Goal: Task Accomplishment & Management: Manage account settings

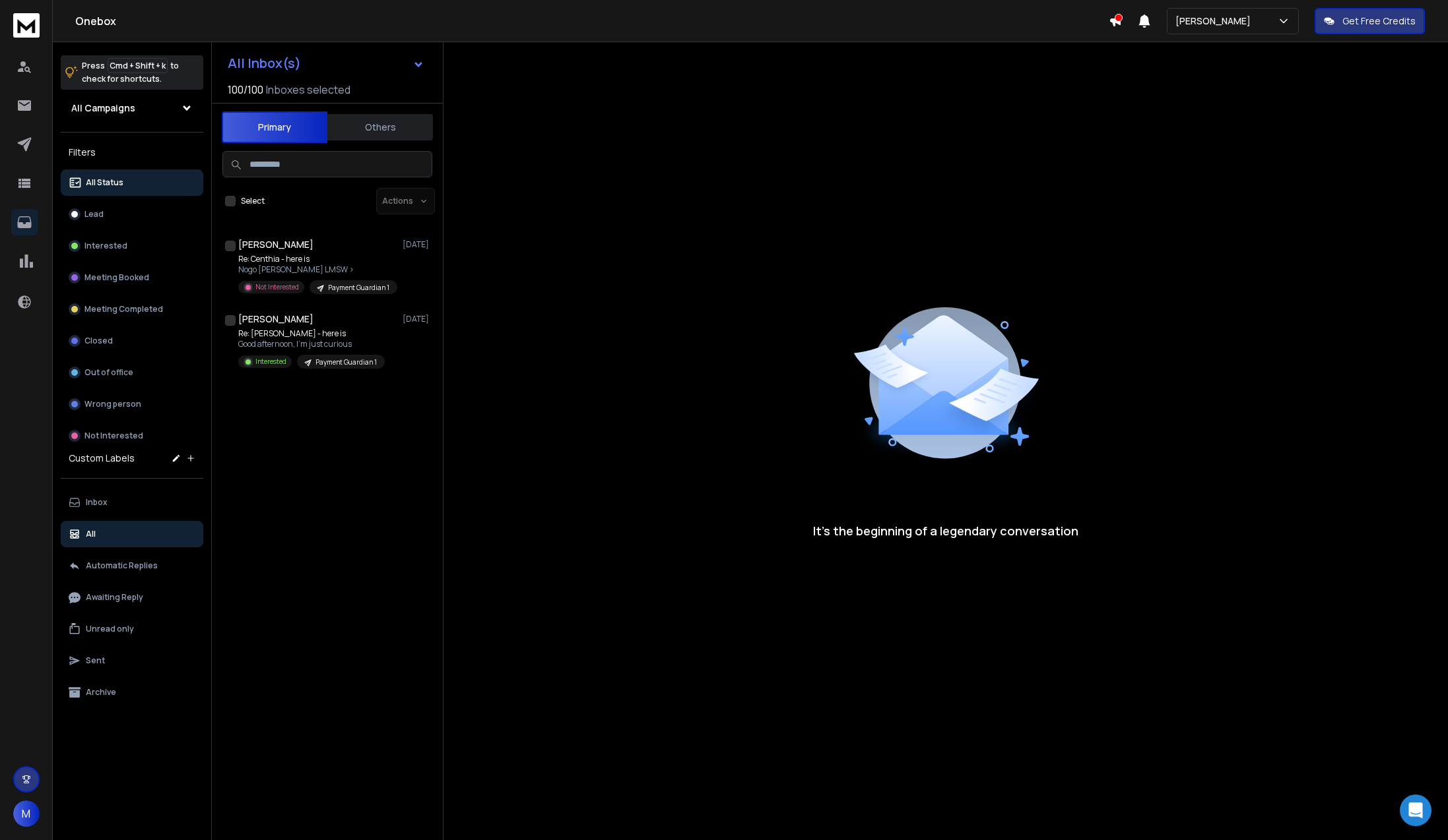
click at [302, 143] on button "Primary" at bounding box center [275, 127] width 106 height 32
click at [127, 635] on p "Unread only" at bounding box center [109, 629] width 48 height 11
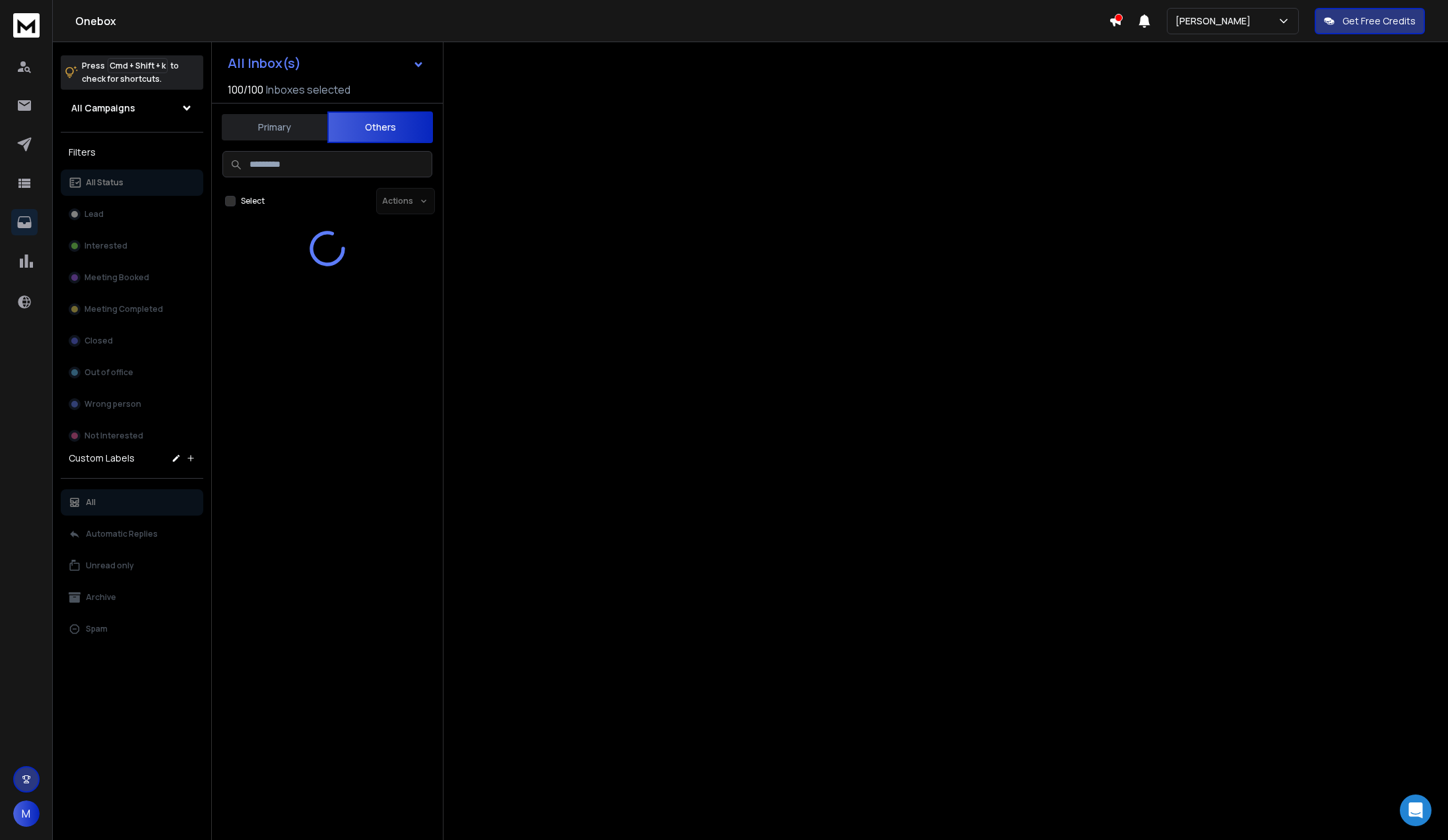
click at [406, 137] on button "Others" at bounding box center [380, 127] width 106 height 32
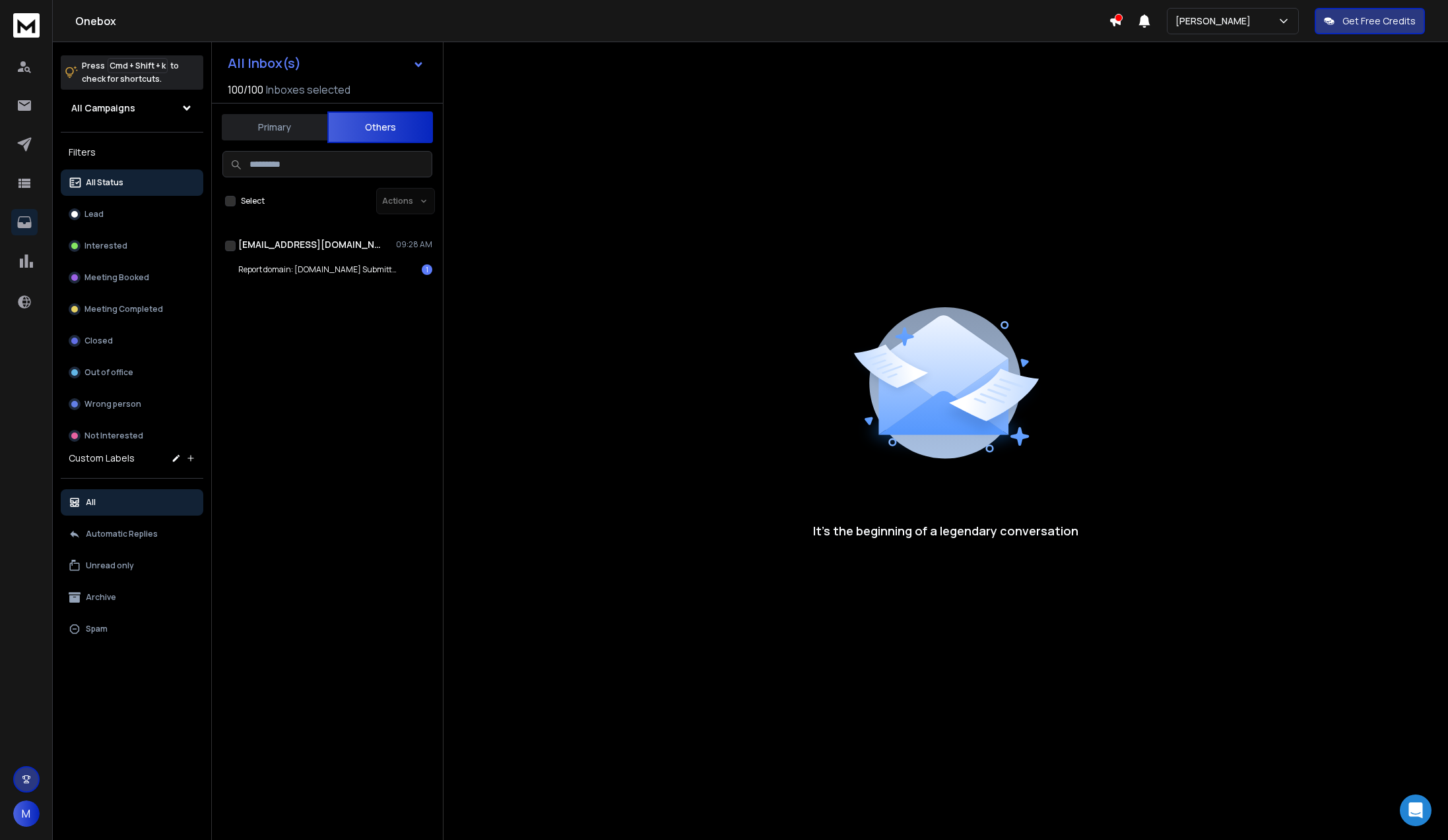
click at [308, 142] on button "Primary" at bounding box center [275, 127] width 106 height 29
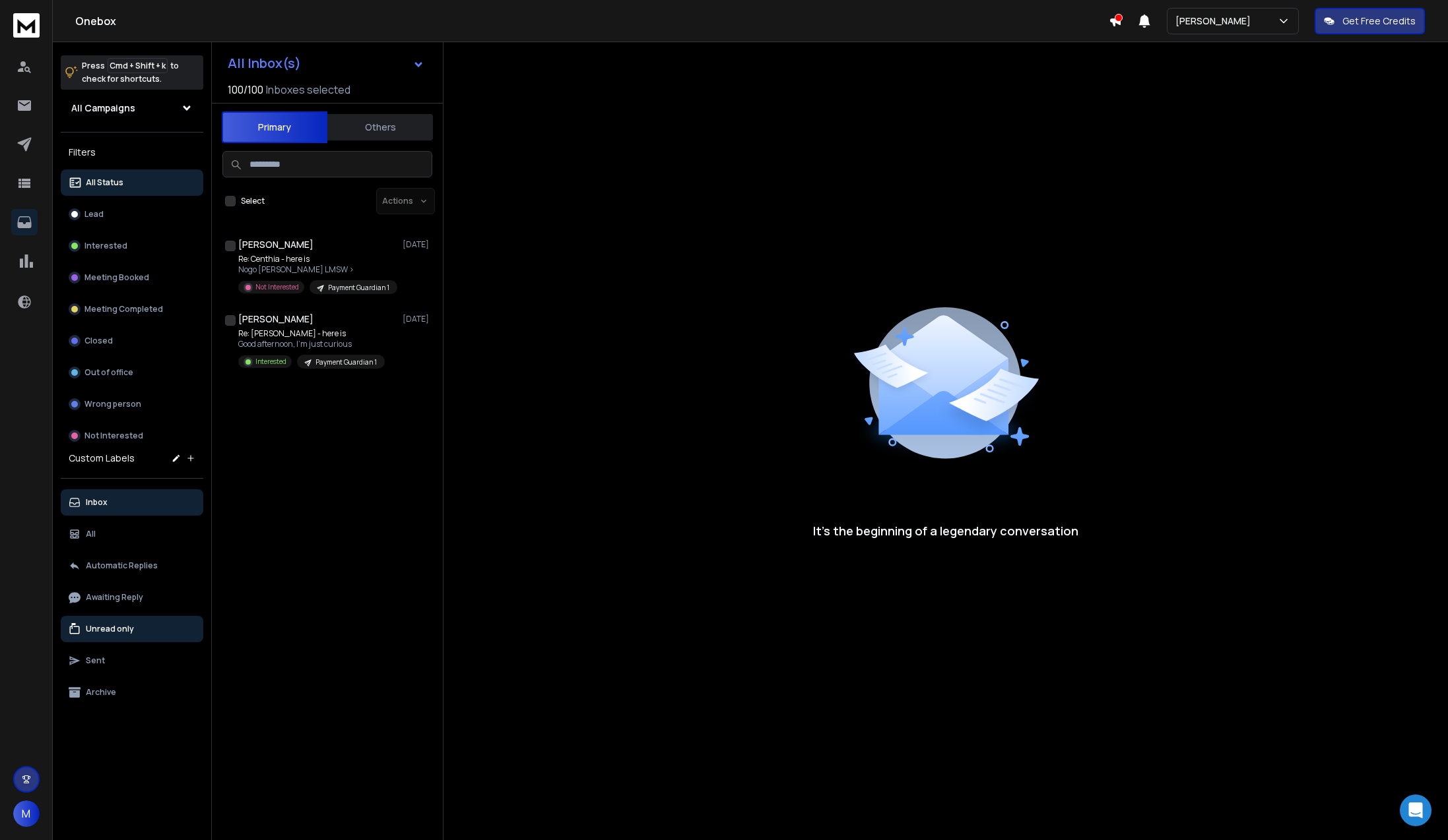
click at [134, 635] on p "Unread only" at bounding box center [109, 629] width 48 height 11
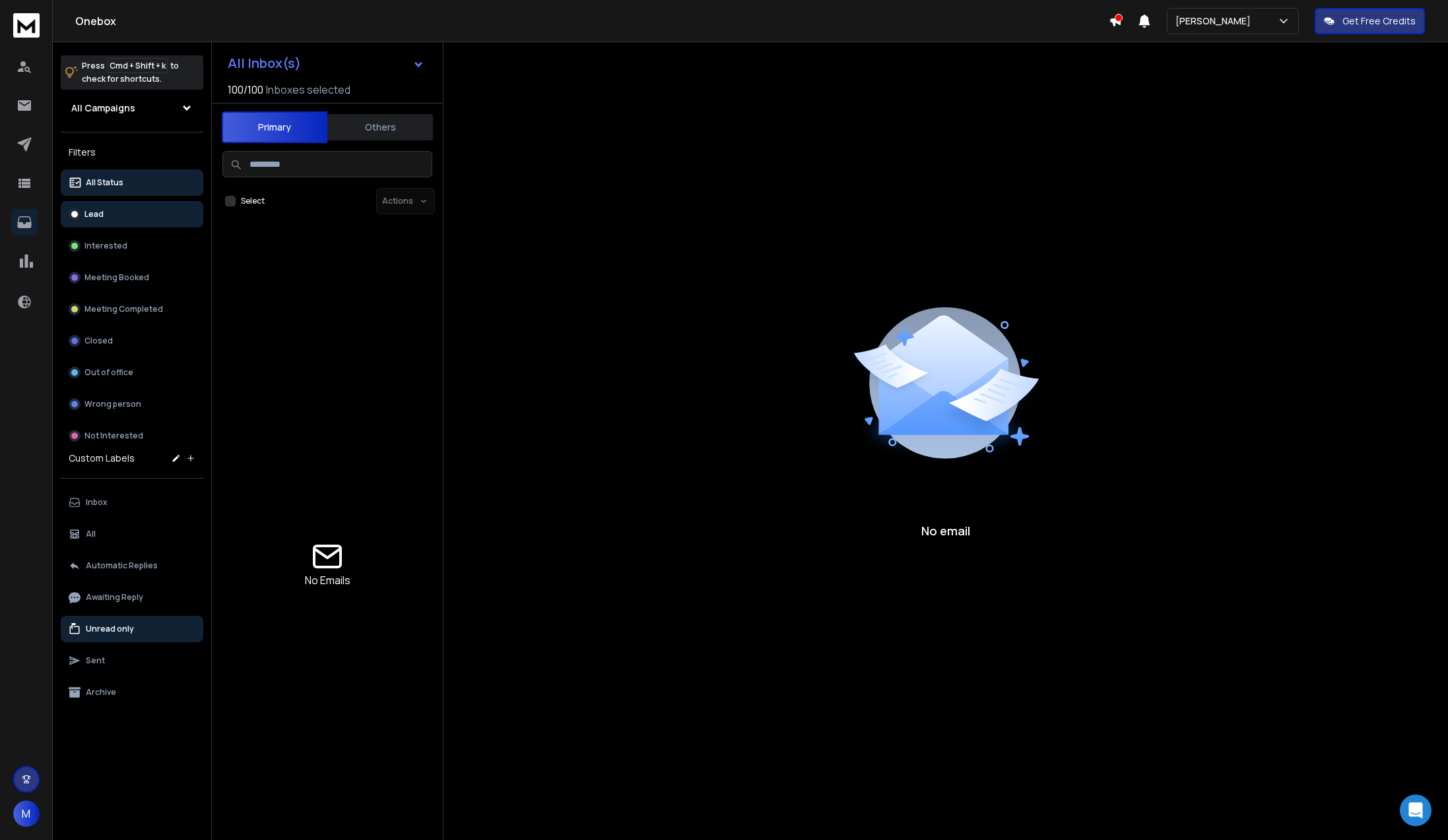
click at [104, 219] on p "Lead" at bounding box center [94, 214] width 19 height 11
click at [113, 188] on p "All Status" at bounding box center [104, 183] width 38 height 11
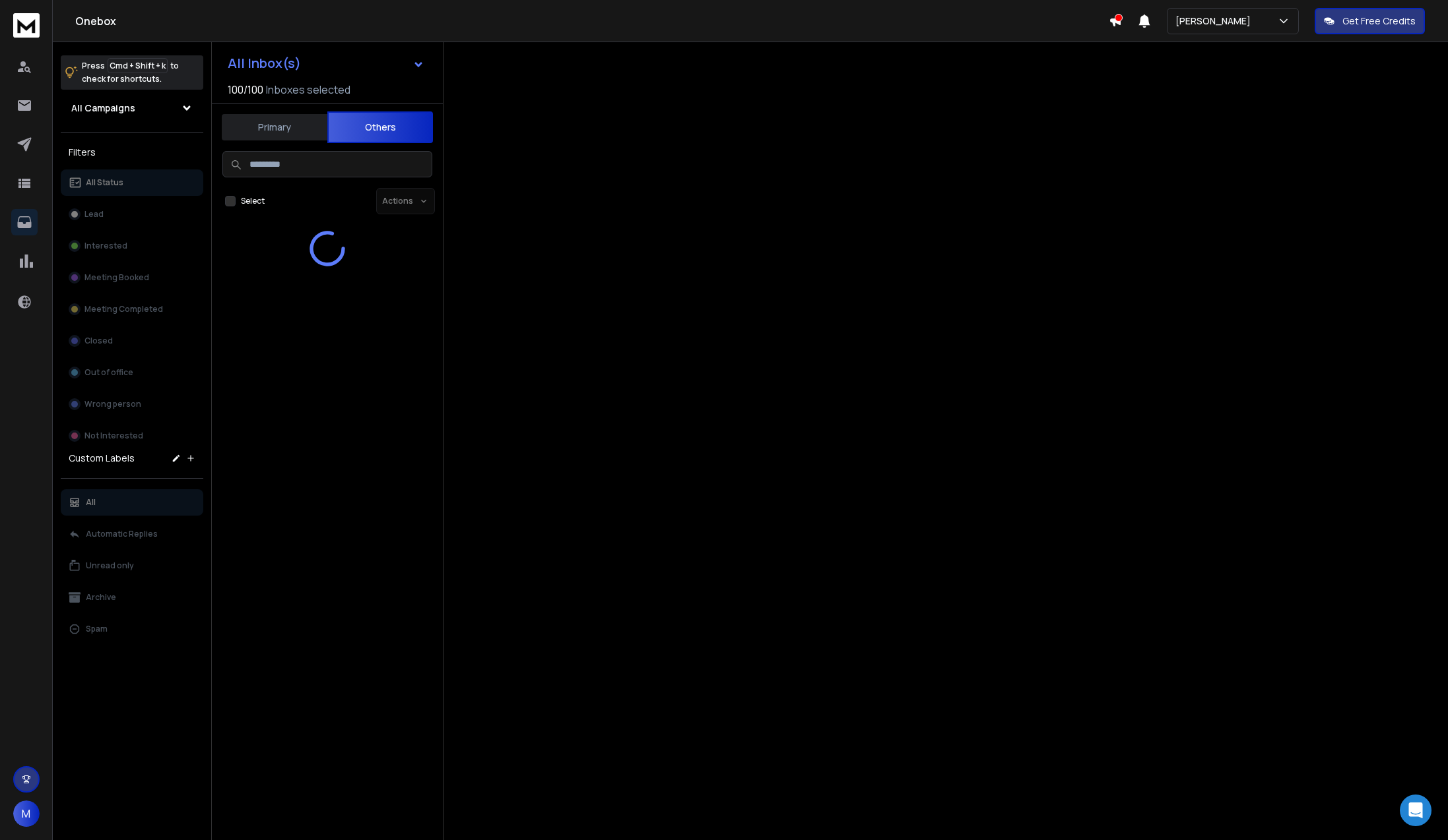
click at [420, 143] on button "Others" at bounding box center [380, 127] width 106 height 32
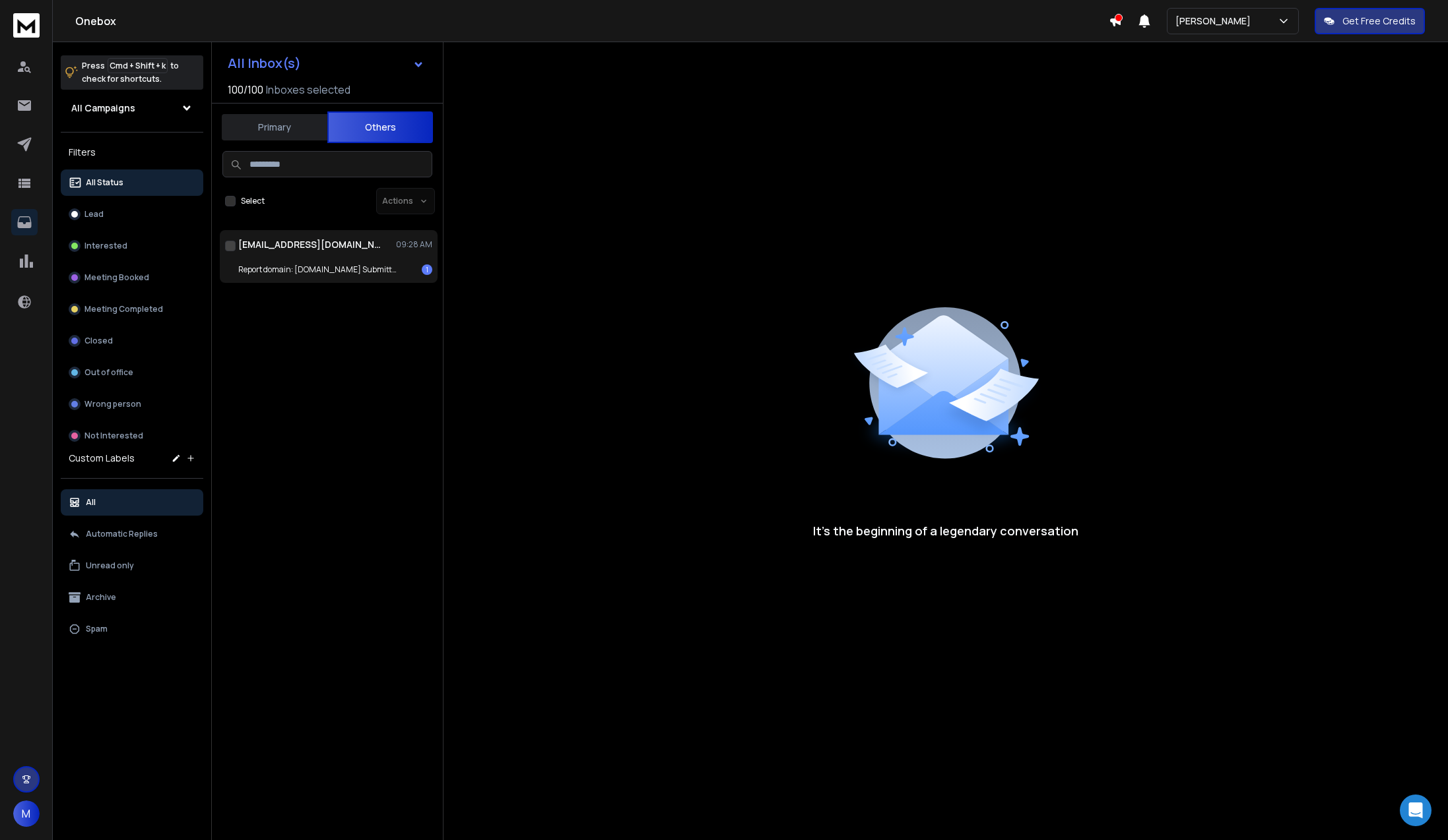
click at [368, 275] on div "Report domain: [DOMAIN_NAME] Submitter: [DOMAIN_NAME] 1" at bounding box center [335, 264] width 194 height 21
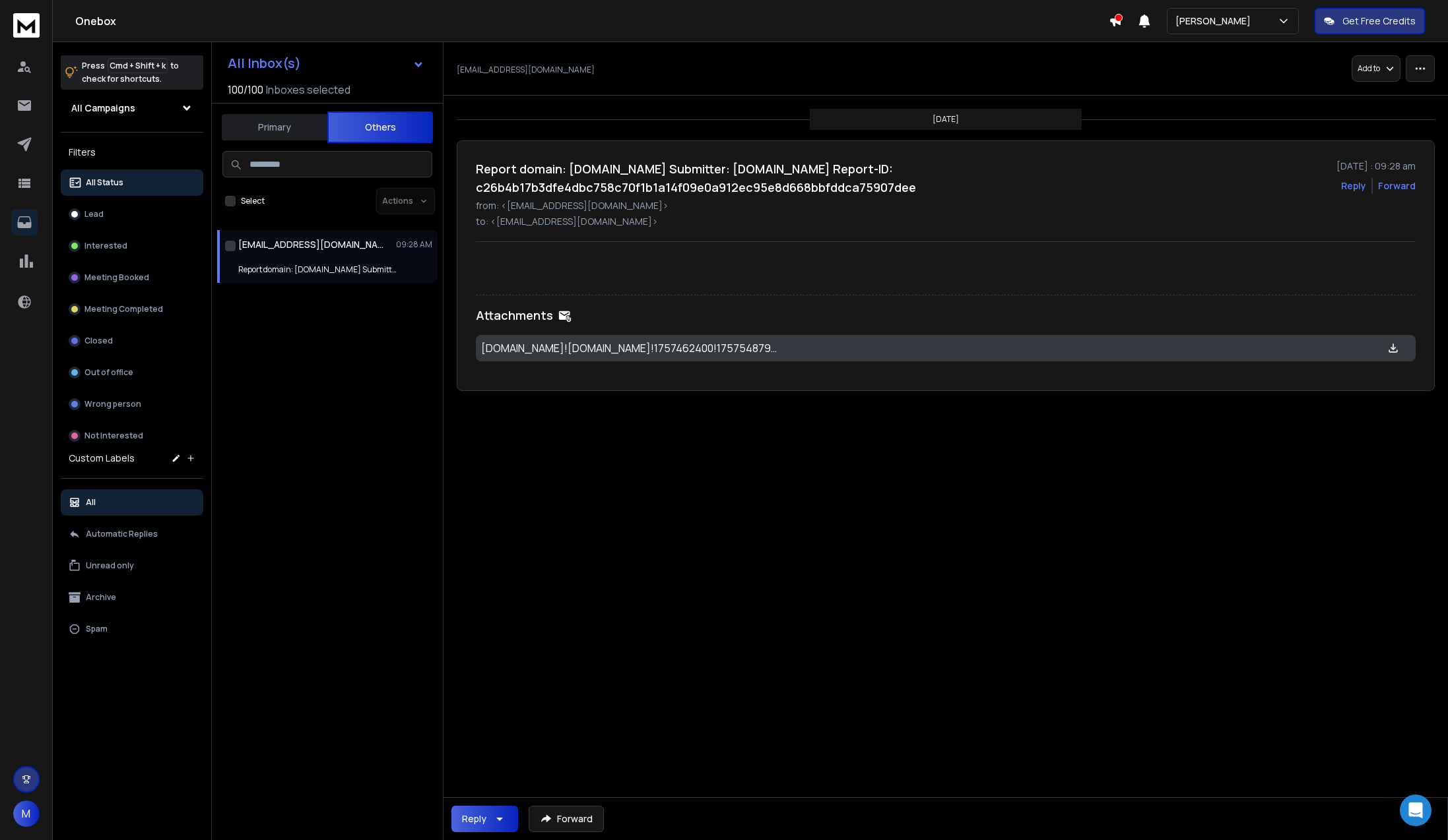
click at [312, 142] on button "Primary" at bounding box center [275, 127] width 106 height 29
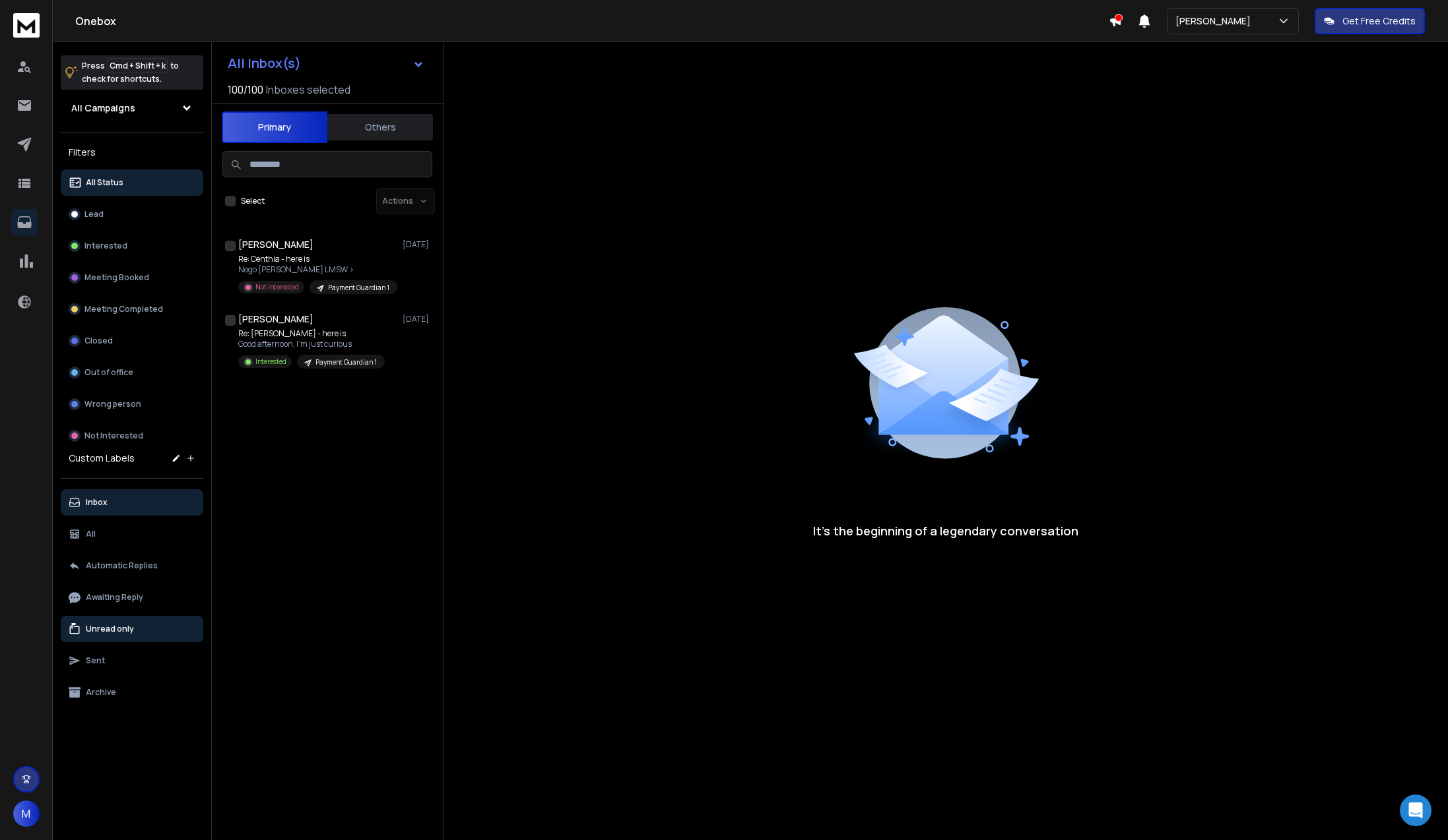
click at [130, 635] on p "Unread only" at bounding box center [109, 629] width 48 height 11
click at [134, 635] on p "Unread only" at bounding box center [109, 629] width 48 height 11
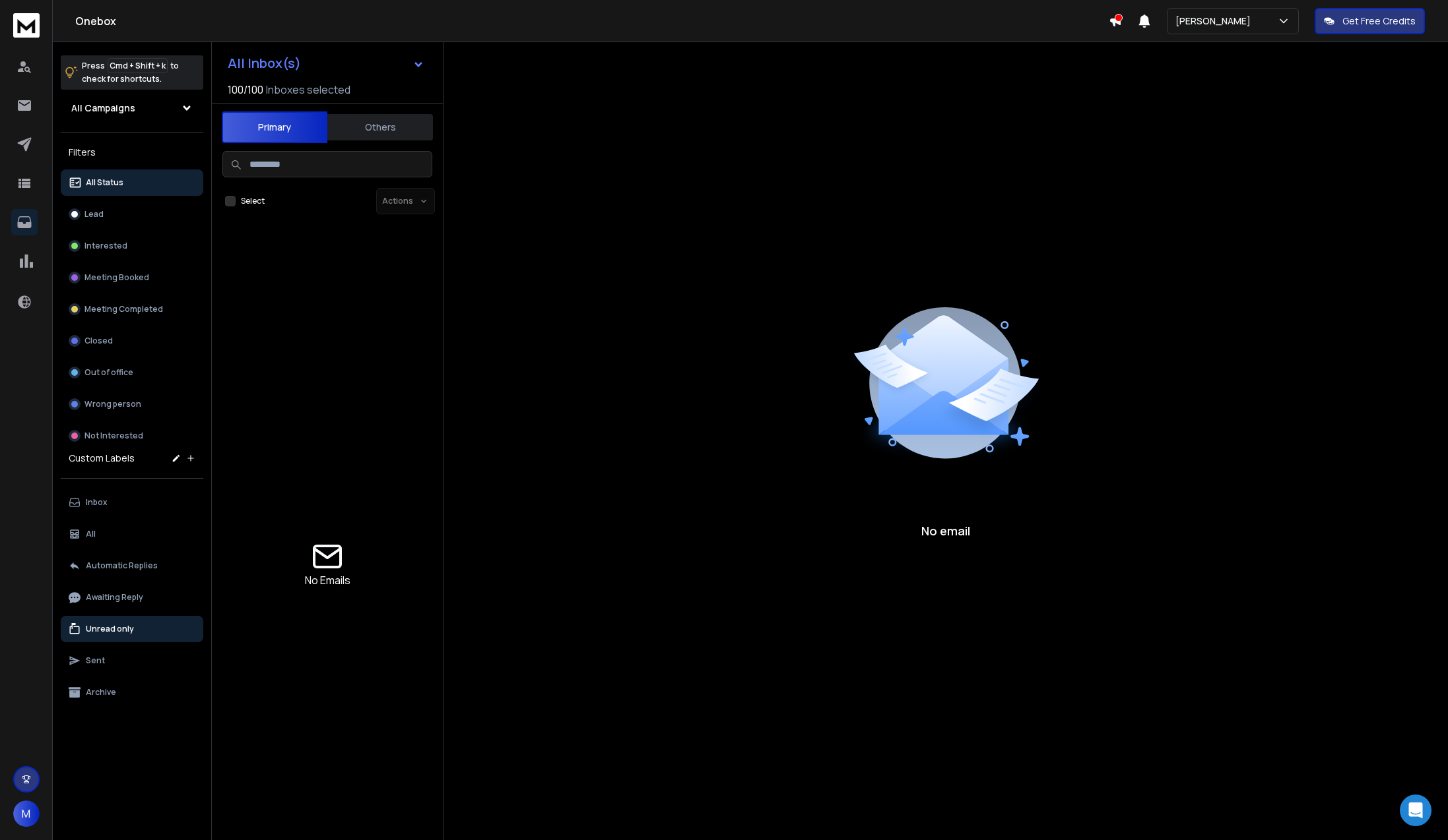
click at [435, 214] on div "Actions" at bounding box center [406, 200] width 59 height 26
click at [138, 228] on button "Lead" at bounding box center [132, 214] width 142 height 26
click at [129, 548] on button "All" at bounding box center [132, 533] width 142 height 26
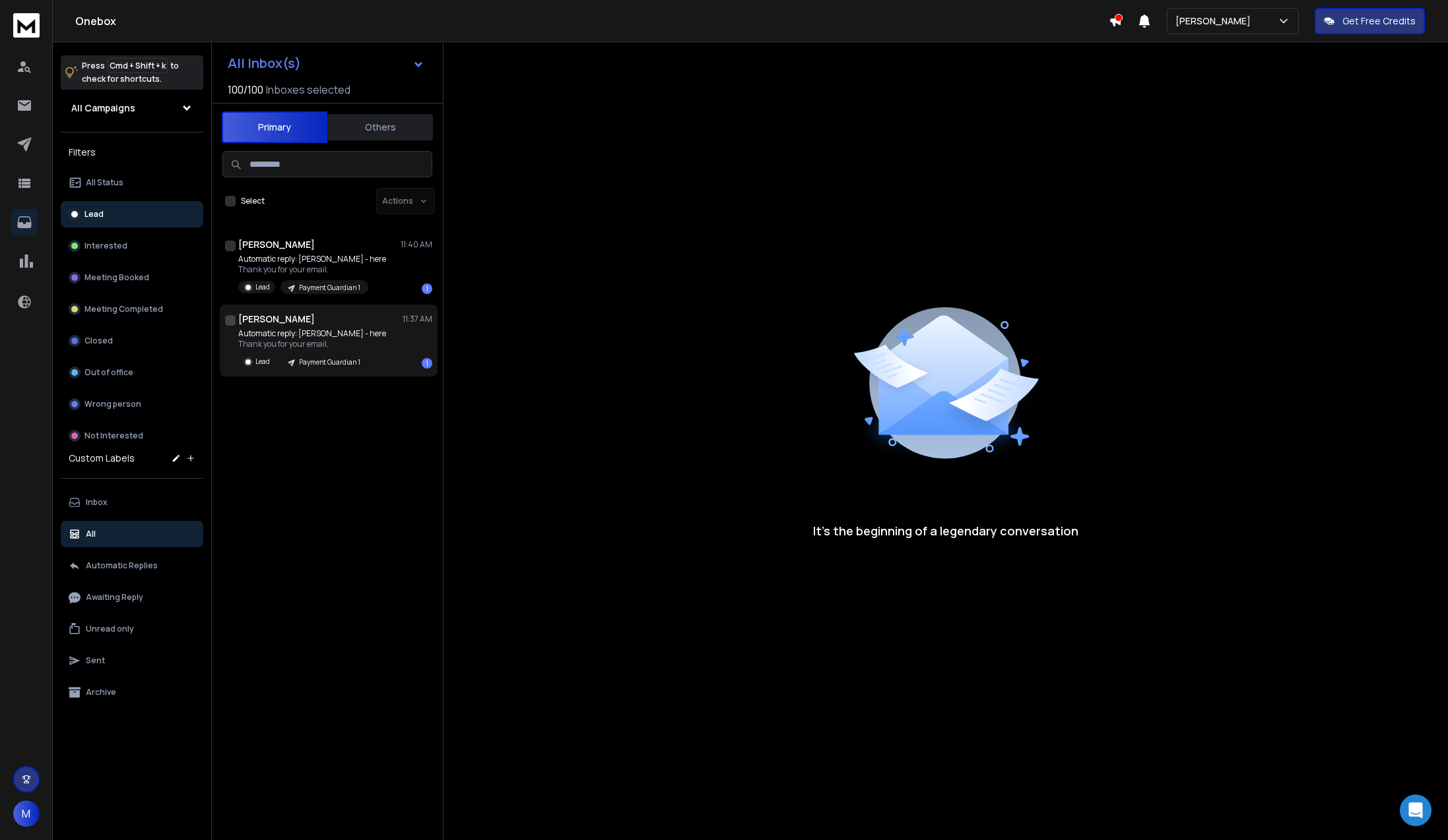
click at [421, 368] on div "Automatic reply: David - here Thank you for your email, Lead Payment Guardian 1…" at bounding box center [335, 348] width 194 height 40
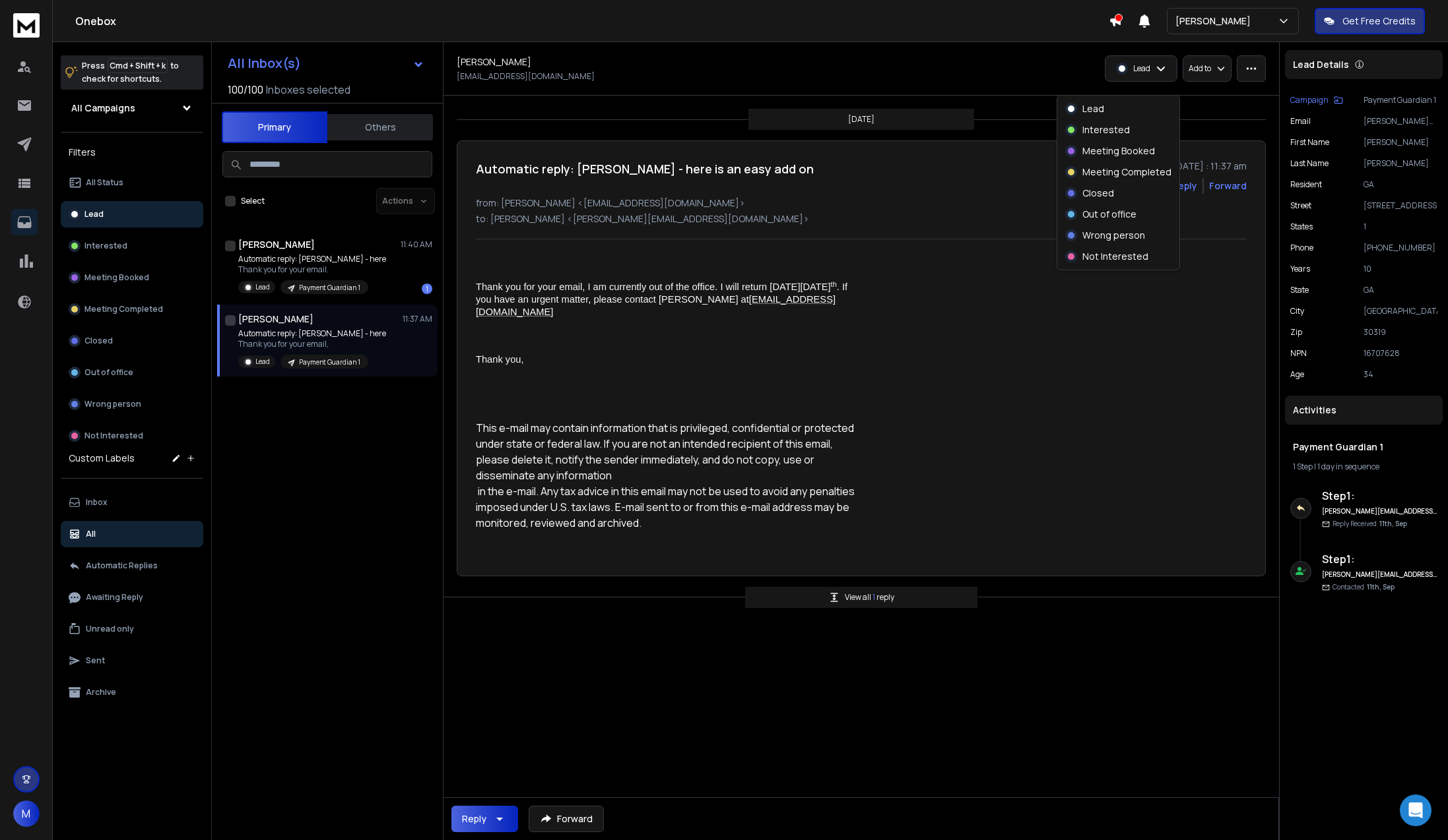
click at [1156, 74] on icon at bounding box center [1161, 69] width 11 height 11
click at [1113, 221] on p "Out of office" at bounding box center [1109, 214] width 54 height 13
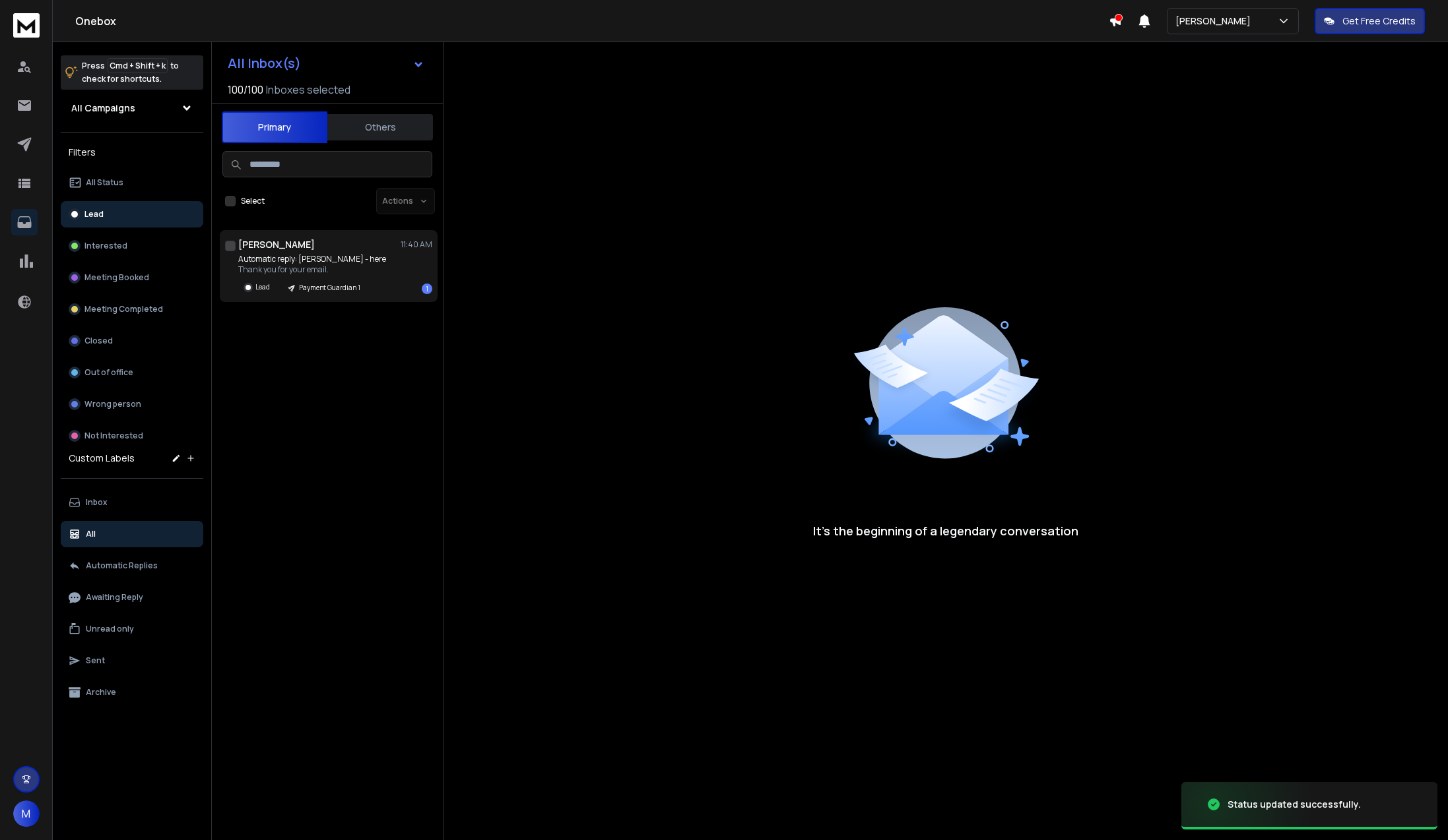
click at [386, 265] on p "Automatic reply: Michelle - here" at bounding box center [312, 259] width 147 height 11
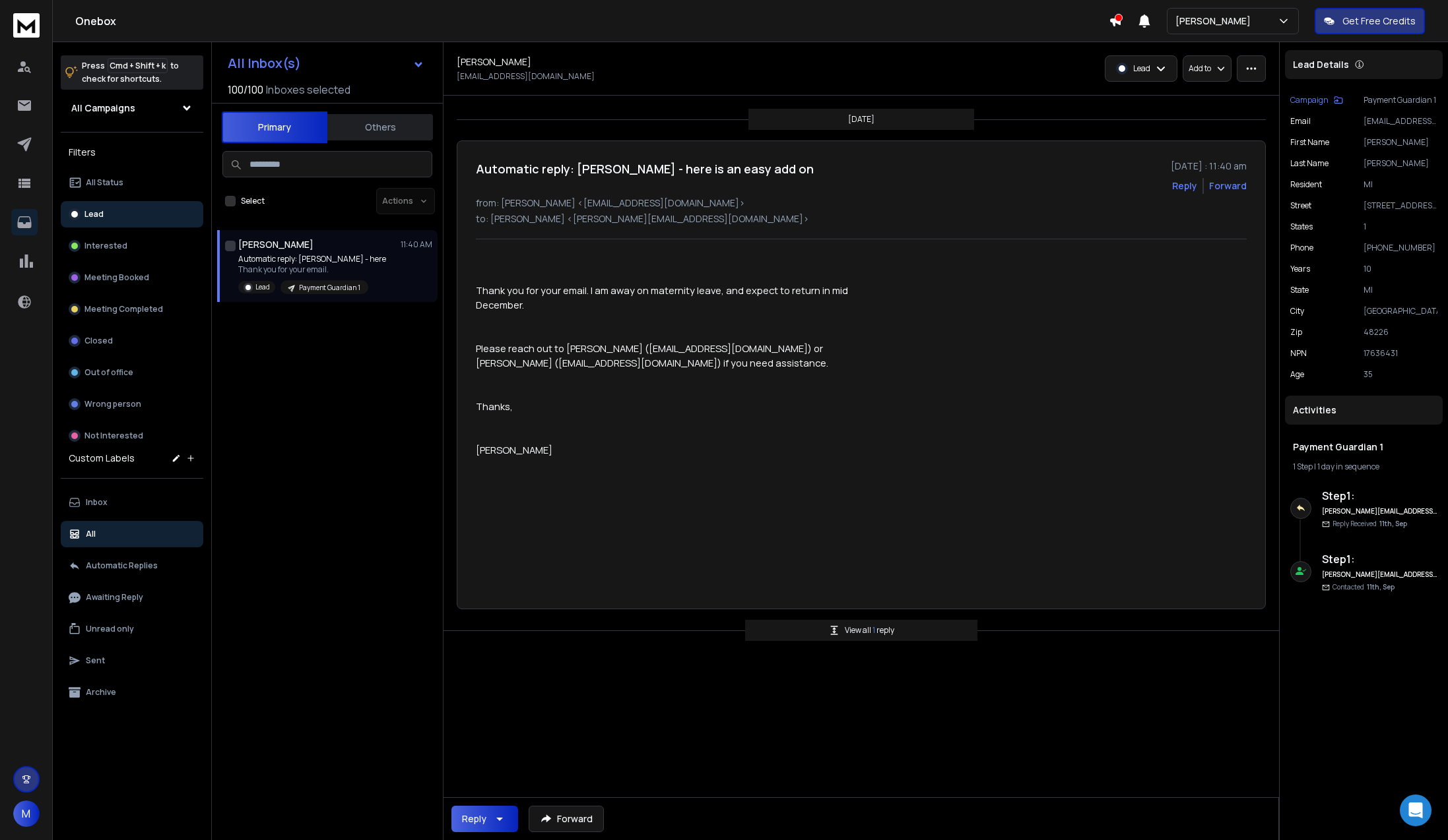
click at [1156, 71] on icon at bounding box center [1160, 70] width 8 height 5
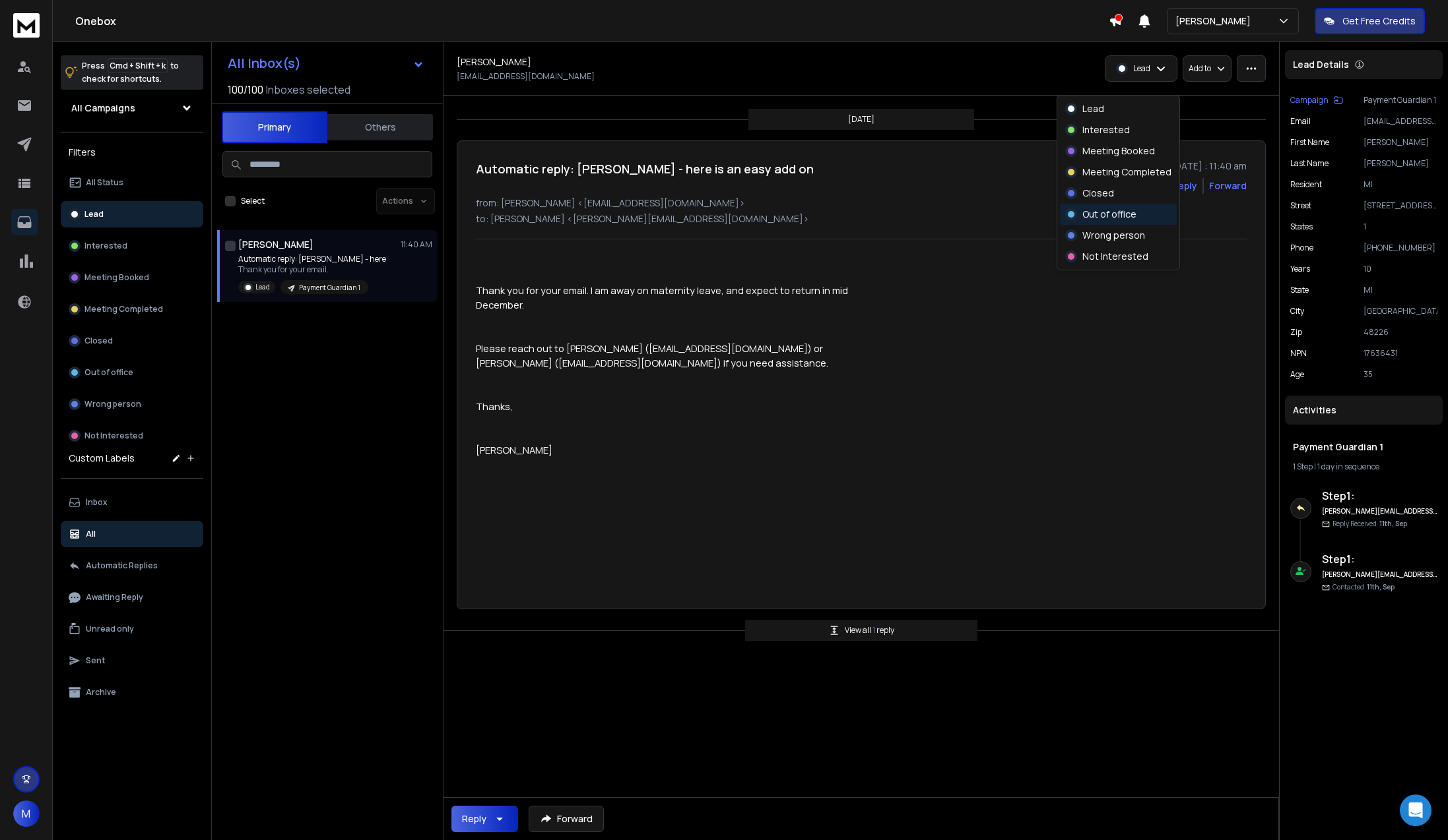
click at [1108, 221] on p "Out of office" at bounding box center [1109, 214] width 54 height 13
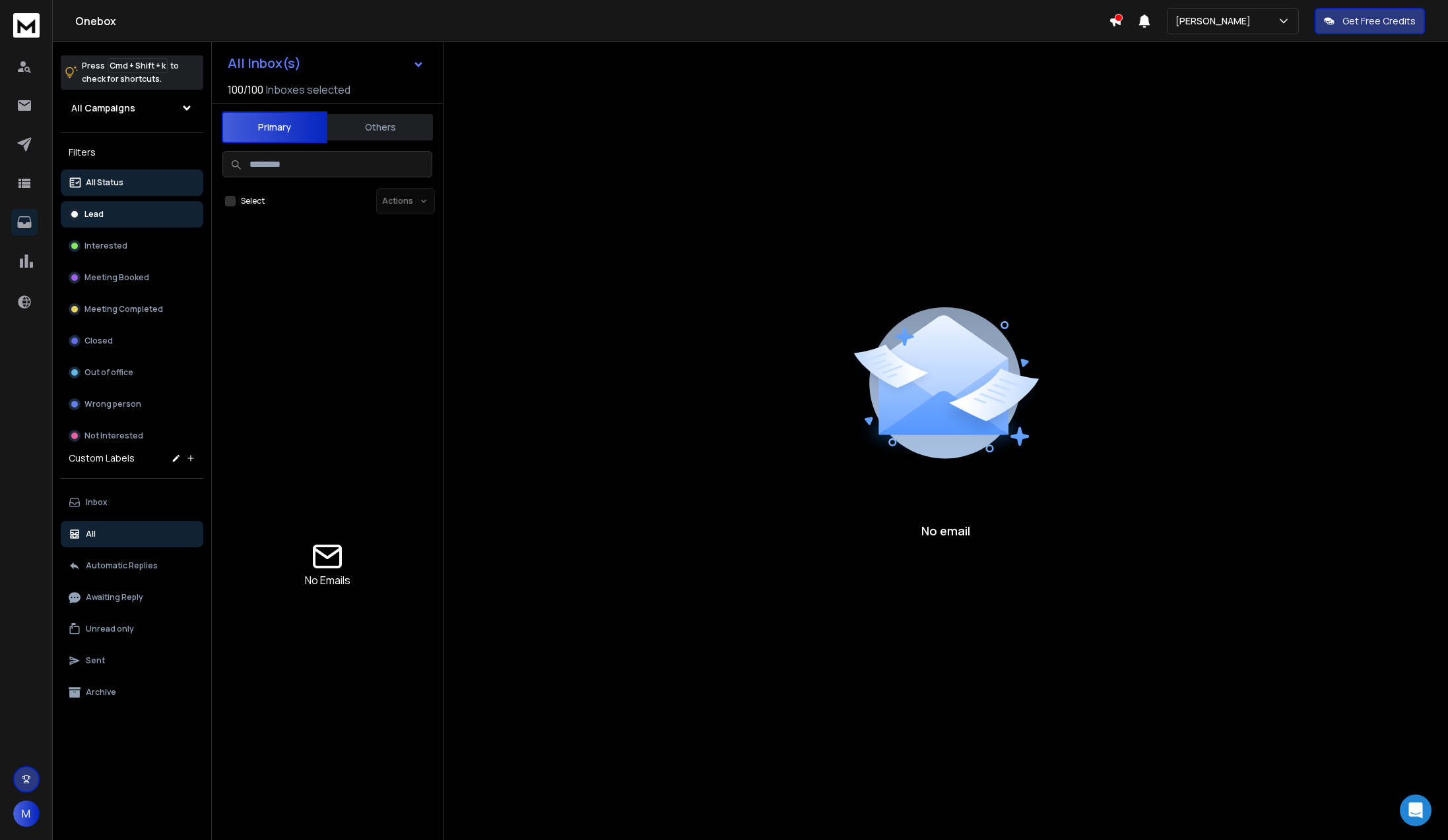
click at [123, 188] on p "All Status" at bounding box center [104, 183] width 38 height 11
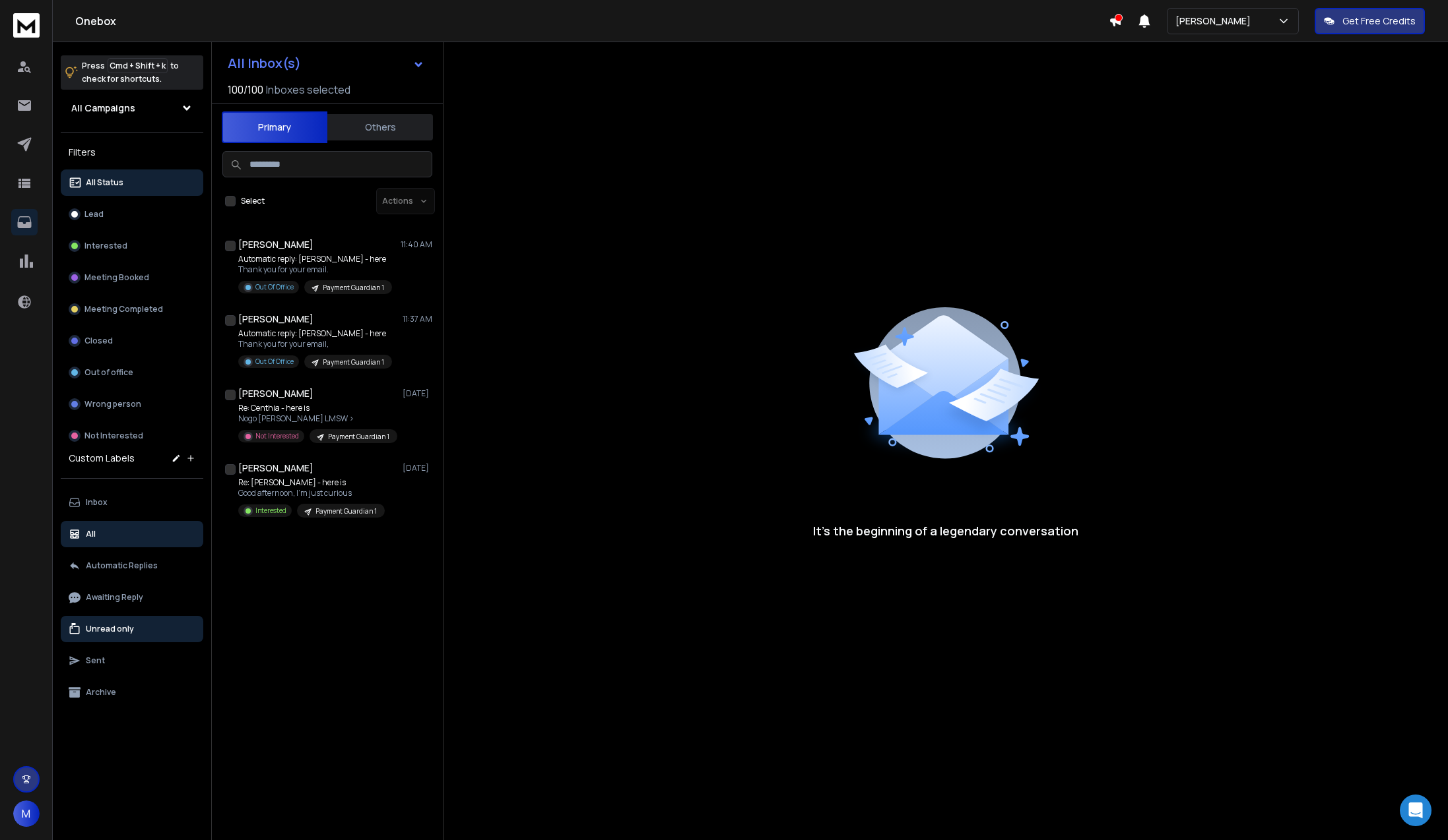
click at [158, 642] on button "Unread only" at bounding box center [132, 628] width 142 height 26
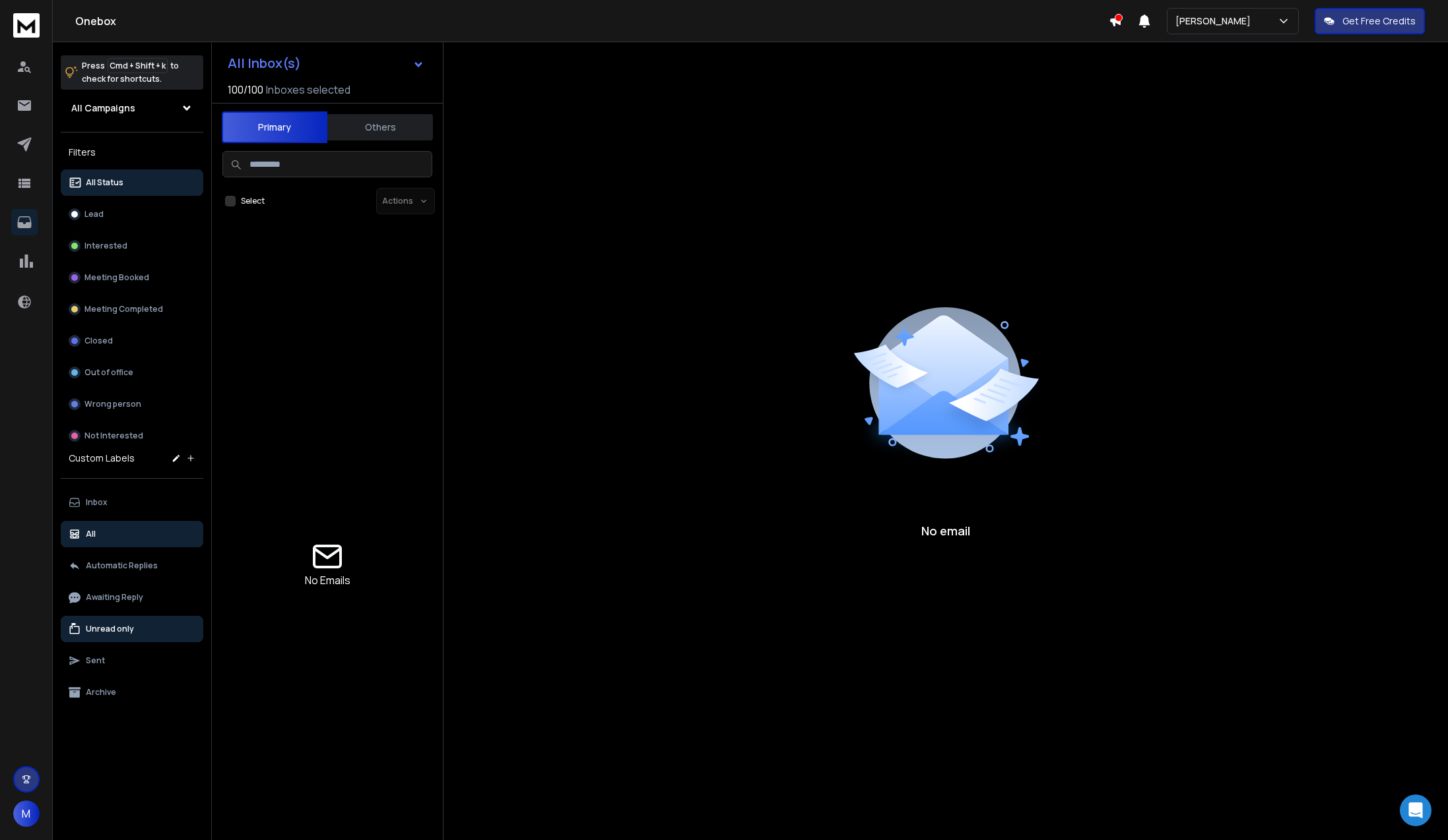
click at [126, 548] on button "All" at bounding box center [132, 533] width 142 height 26
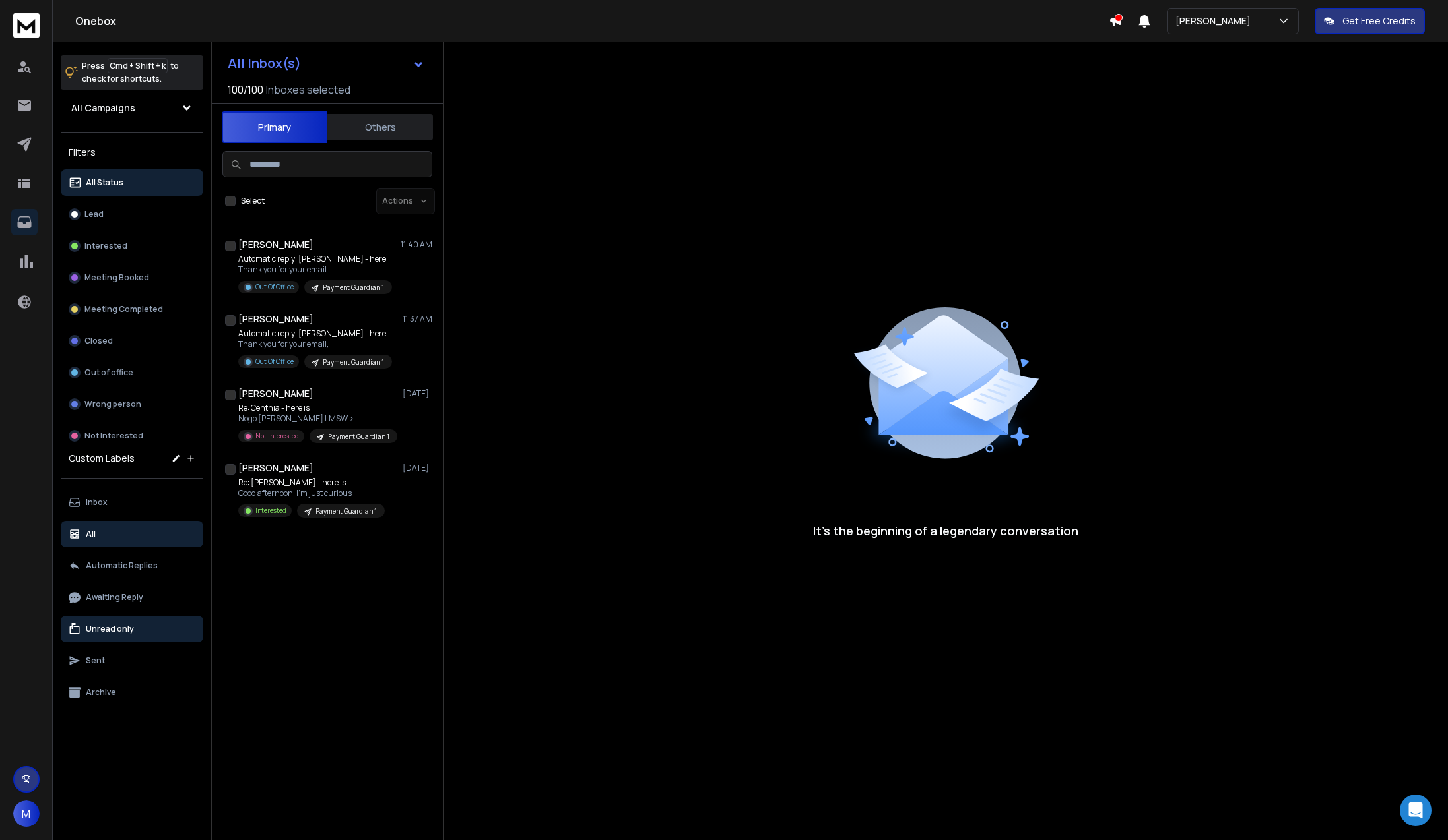
click at [113, 635] on p "Unread only" at bounding box center [109, 629] width 48 height 11
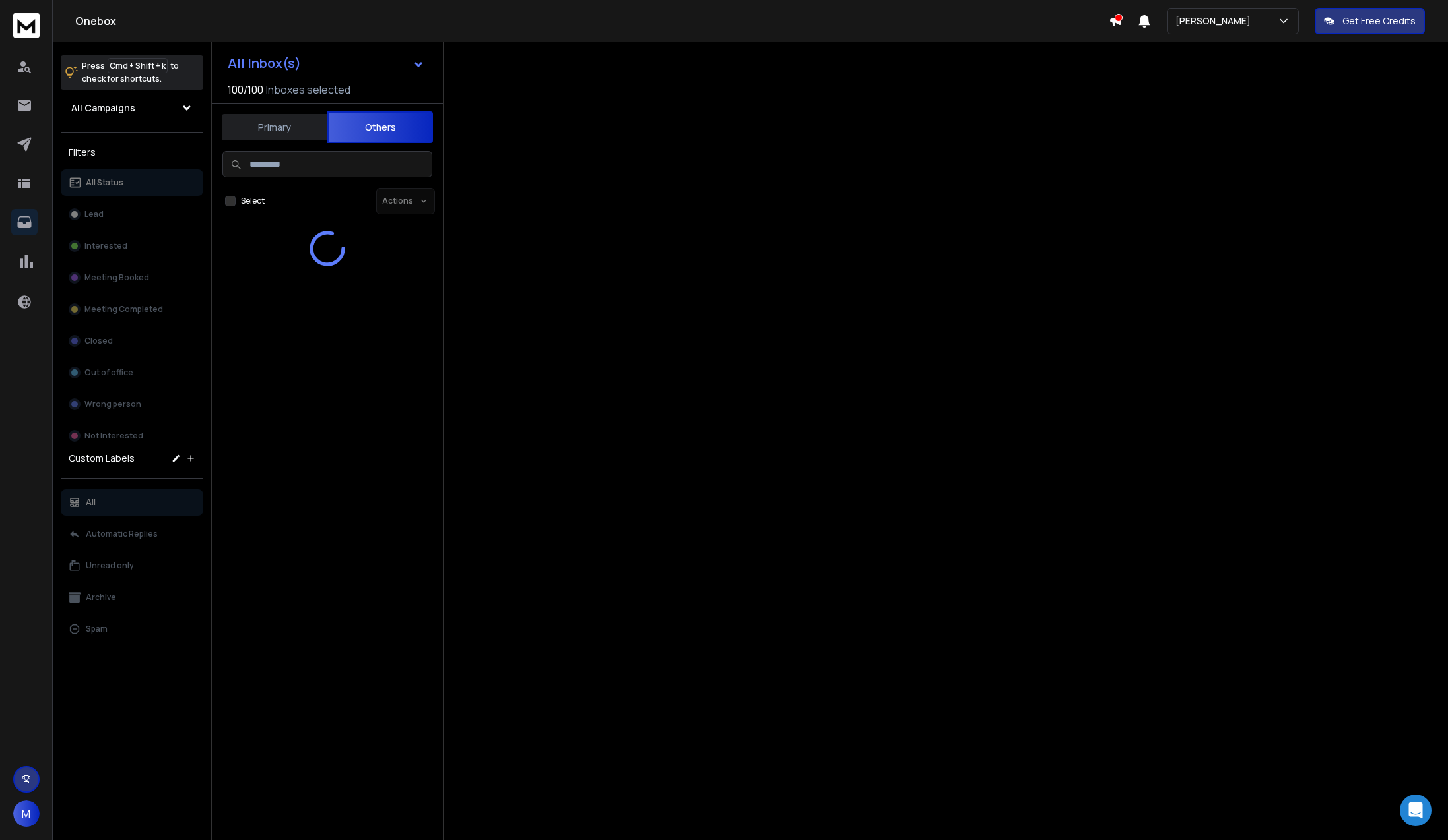
click at [406, 143] on button "Others" at bounding box center [380, 127] width 106 height 32
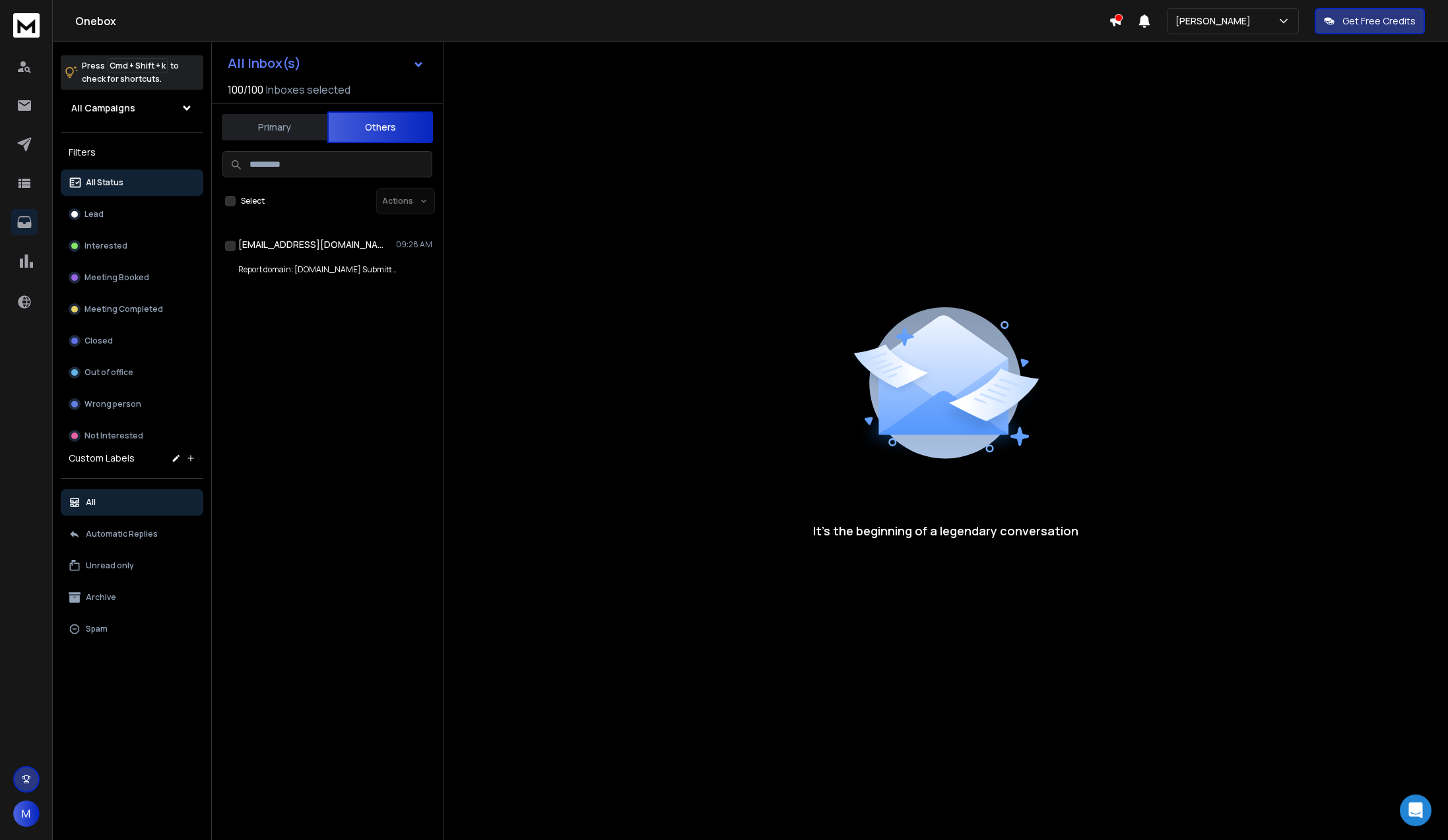
click at [316, 142] on button "Primary" at bounding box center [275, 127] width 106 height 29
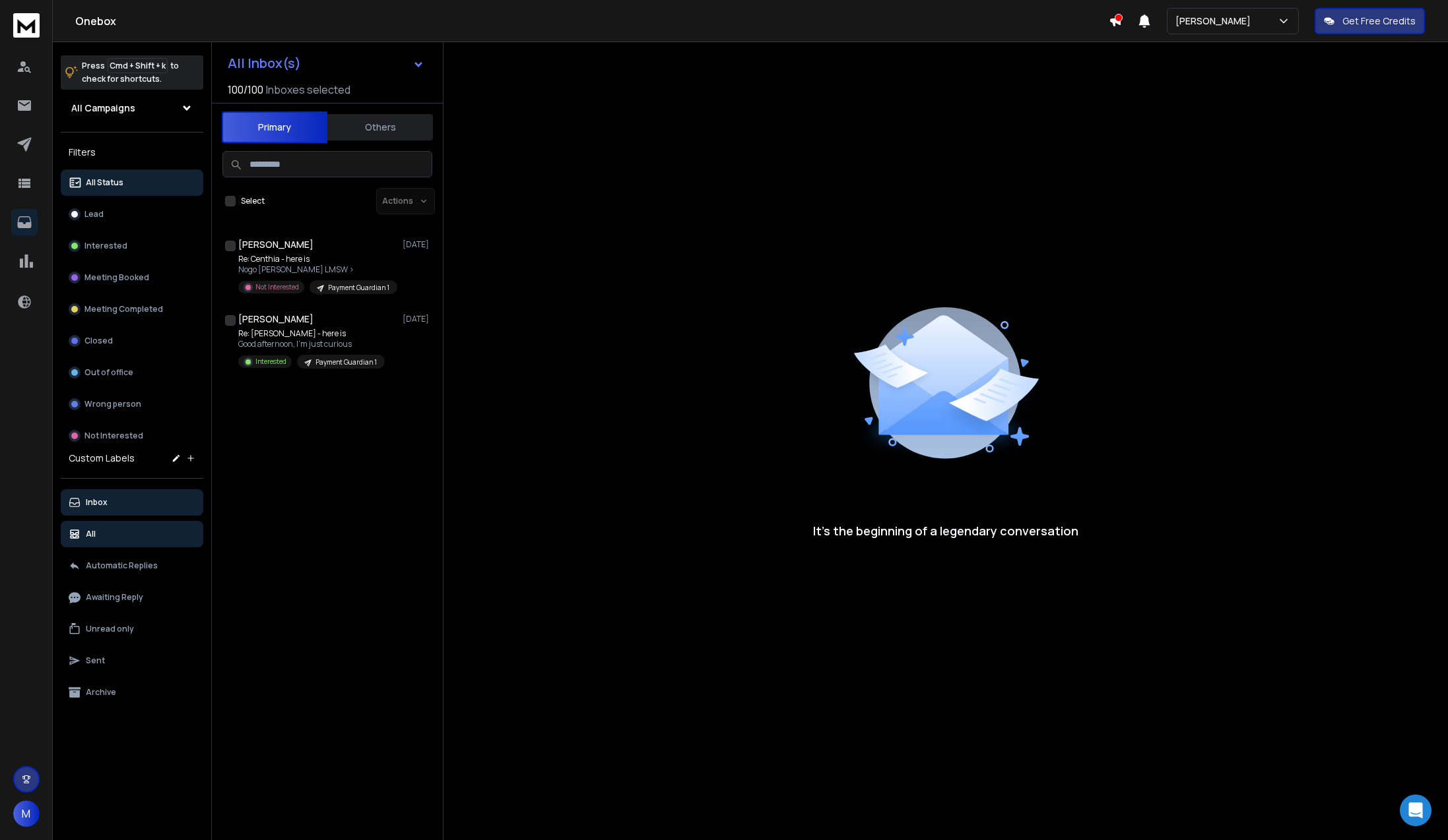
click at [160, 548] on button "All" at bounding box center [132, 533] width 142 height 26
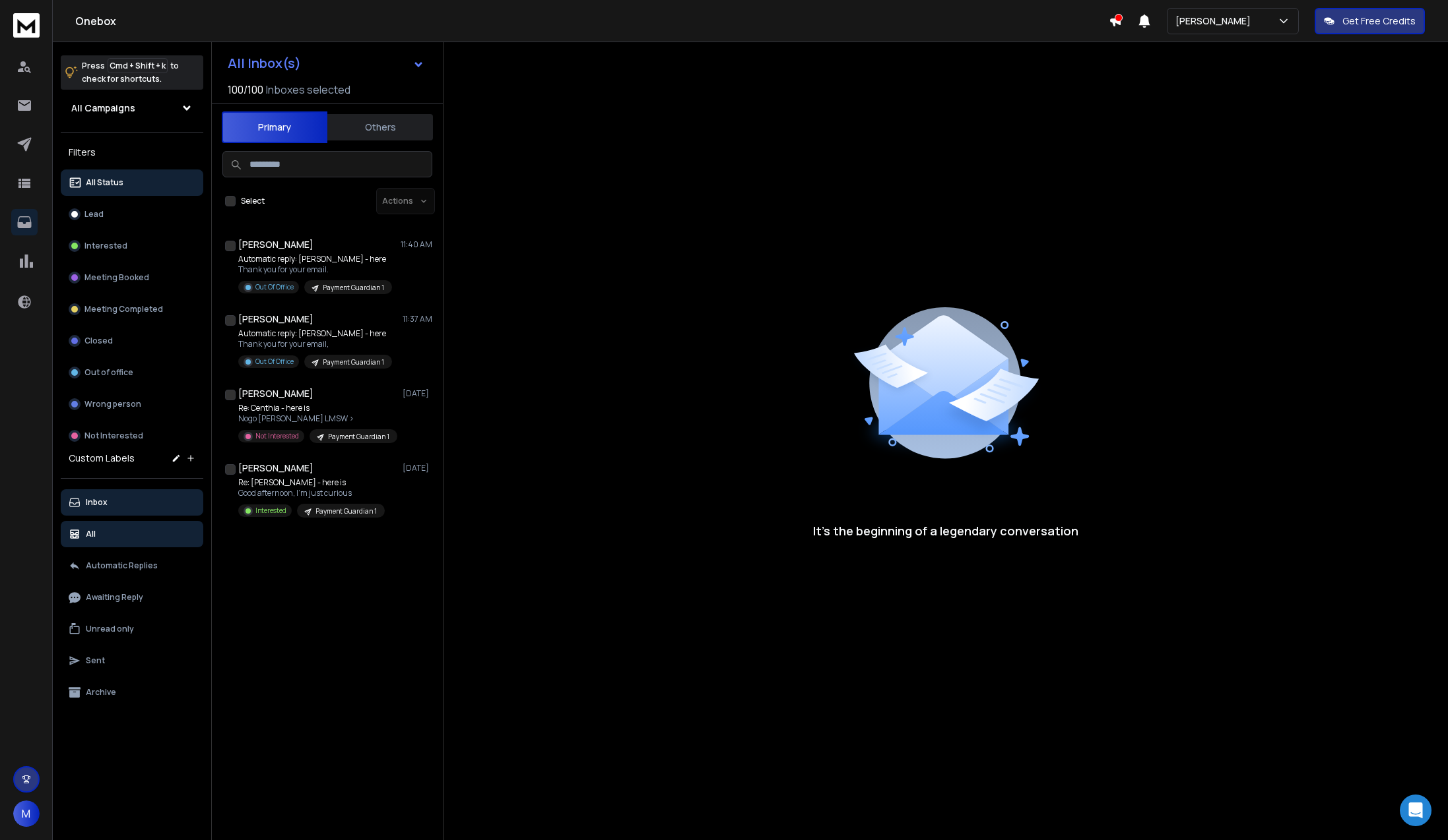
click at [162, 516] on button "Inbox" at bounding box center [132, 502] width 142 height 26
